Goal: Task Accomplishment & Management: Use online tool/utility

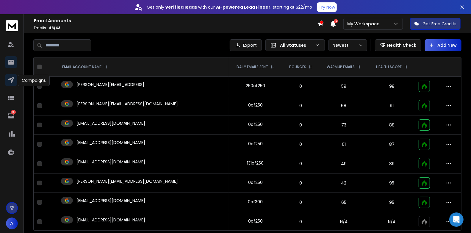
click at [12, 83] on icon at bounding box center [10, 79] width 7 height 7
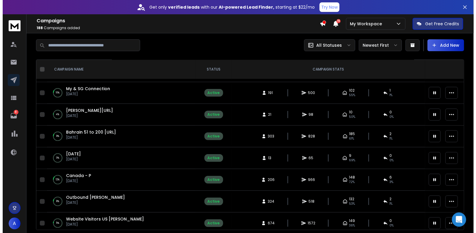
scroll to position [173, 0]
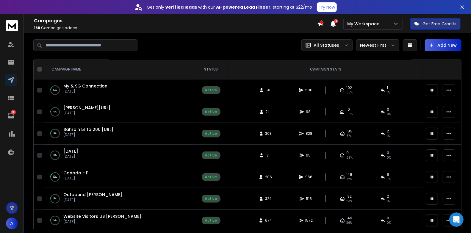
click at [95, 178] on div "12 % [GEOGRAPHIC_DATA] - P [DATE]" at bounding box center [118, 177] width 137 height 14
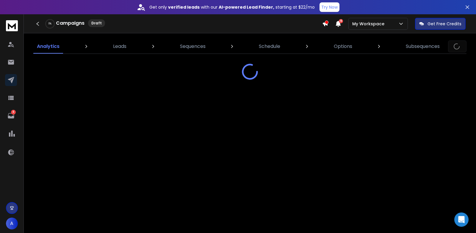
click at [133, 46] on div "Analytics Leads Sequences Schedule Options Subsequences" at bounding box center [238, 46] width 410 height 14
click at [121, 48] on p "Leads" at bounding box center [119, 46] width 13 height 7
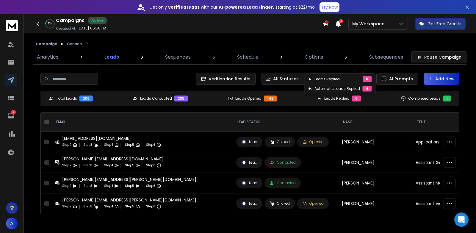
click at [346, 98] on p "Leads Replied" at bounding box center [336, 98] width 25 height 5
click at [321, 99] on icon at bounding box center [319, 98] width 5 height 5
click at [320, 100] on icon at bounding box center [319, 98] width 5 height 5
click at [350, 99] on div "Leads Replied 6" at bounding box center [339, 98] width 44 height 6
click at [357, 99] on div "6" at bounding box center [356, 98] width 9 height 6
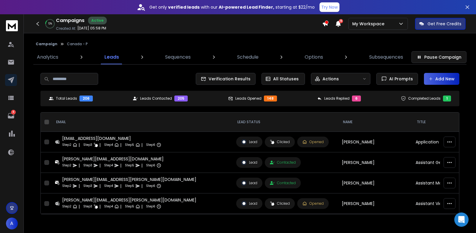
click at [81, 55] on icon at bounding box center [81, 57] width 5 height 5
click at [57, 57] on p "Analytics" at bounding box center [47, 57] width 21 height 7
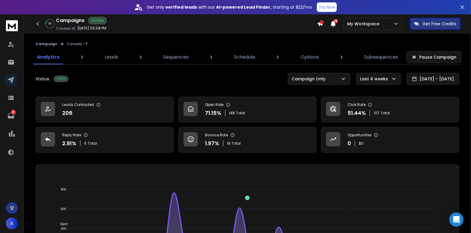
click at [92, 132] on div "Reply Rate" at bounding box center [79, 135] width 35 height 6
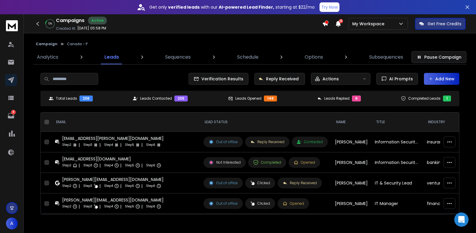
click at [72, 138] on div "[EMAIL_ADDRESS][PERSON_NAME][DOMAIN_NAME]" at bounding box center [112, 138] width 101 height 6
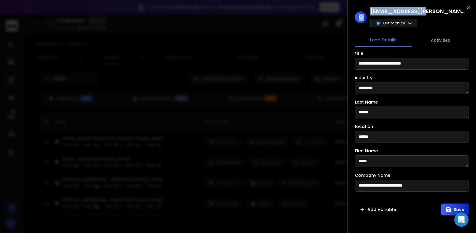
drag, startPoint x: 426, startPoint y: 12, endPoint x: 368, endPoint y: 11, distance: 58.0
click at [368, 11] on div "G [EMAIL_ADDRESS][PERSON_NAME][DOMAIN_NAME] Out of office" at bounding box center [412, 17] width 114 height 20
copy div "G [EMAIL_ADDRESS][PERSON_NAME][DOMAIN_NAME]"
click at [468, 6] on icon "button" at bounding box center [468, 8] width 6 height 6
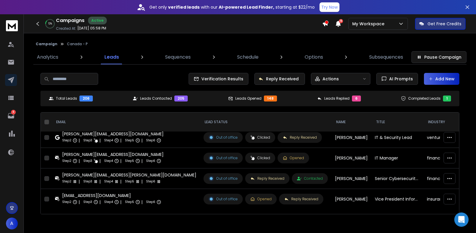
scroll to position [143, 0]
click at [100, 172] on div "[PERSON_NAME][EMAIL_ADDRESS][PERSON_NAME][DOMAIN_NAME]" at bounding box center [129, 175] width 134 height 6
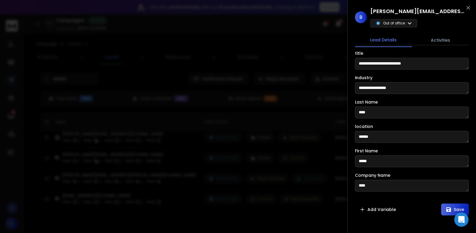
click at [424, 18] on div "[PERSON_NAME][EMAIL_ADDRESS][PERSON_NAME][DOMAIN_NAME] Out of office" at bounding box center [417, 17] width 95 height 20
drag, startPoint x: 426, startPoint y: 13, endPoint x: 368, endPoint y: 6, distance: 57.8
click at [368, 6] on div "**********" at bounding box center [411, 116] width 128 height 233
copy h1 "[PERSON_NAME][EMAIL_ADDRESS][PERSON_NAME][DOMAIN_NAME]"
click at [468, 12] on div "B [PERSON_NAME][EMAIL_ADDRESS][PERSON_NAME][DOMAIN_NAME] Out of office" at bounding box center [412, 17] width 114 height 20
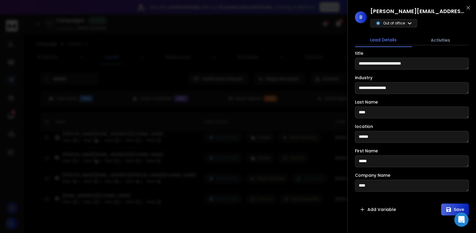
click at [468, 11] on div "B [PERSON_NAME][EMAIL_ADDRESS][PERSON_NAME][DOMAIN_NAME] Out of office" at bounding box center [412, 17] width 114 height 20
click at [468, 8] on icon "button" at bounding box center [468, 8] width 6 height 6
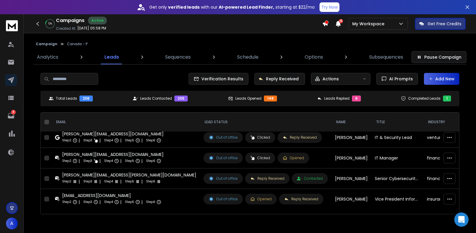
scroll to position [164, 0]
click at [103, 192] on div "[EMAIL_ADDRESS][DOMAIN_NAME]" at bounding box center [111, 195] width 99 height 6
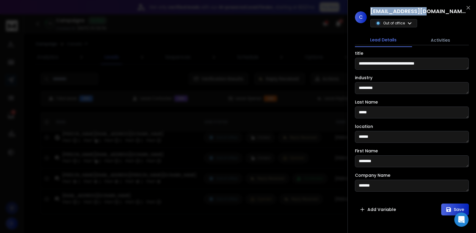
drag, startPoint x: 431, startPoint y: 12, endPoint x: 371, endPoint y: 11, distance: 60.4
click at [371, 11] on div "C [EMAIL_ADDRESS][DOMAIN_NAME] Out of office" at bounding box center [412, 17] width 114 height 20
copy h1 "[EMAIL_ADDRESS][DOMAIN_NAME]"
click at [140, 58] on div at bounding box center [238, 116] width 476 height 233
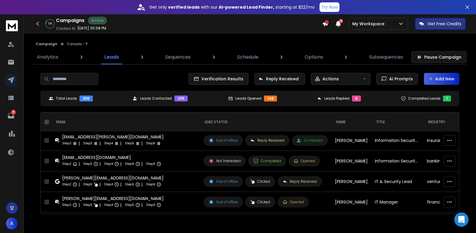
scroll to position [0, 0]
